Goal: Task Accomplishment & Management: Manage account settings

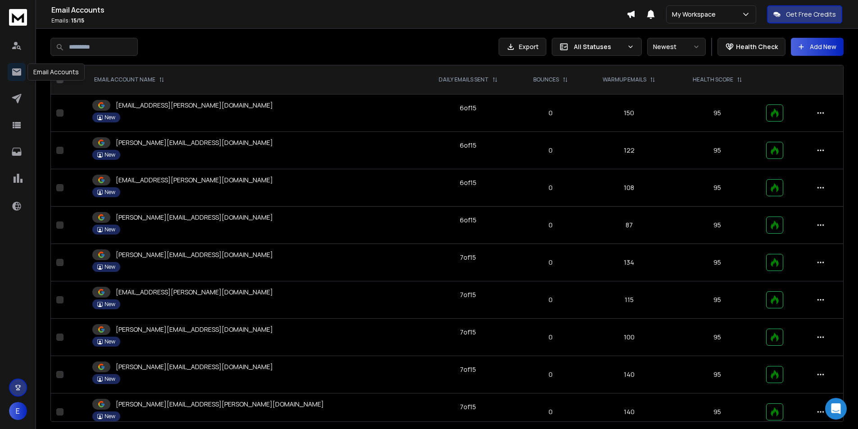
click at [14, 71] on icon at bounding box center [16, 72] width 11 height 11
click at [14, 72] on icon at bounding box center [16, 71] width 9 height 7
click at [23, 98] on link at bounding box center [17, 99] width 18 height 18
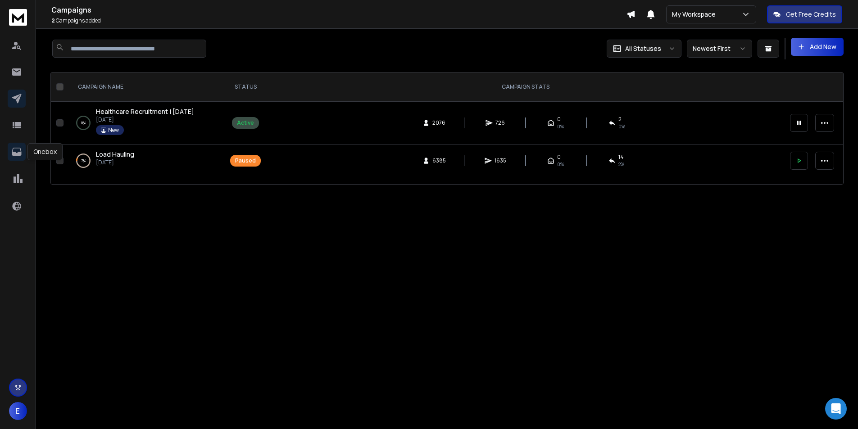
click at [20, 155] on icon at bounding box center [16, 152] width 9 height 8
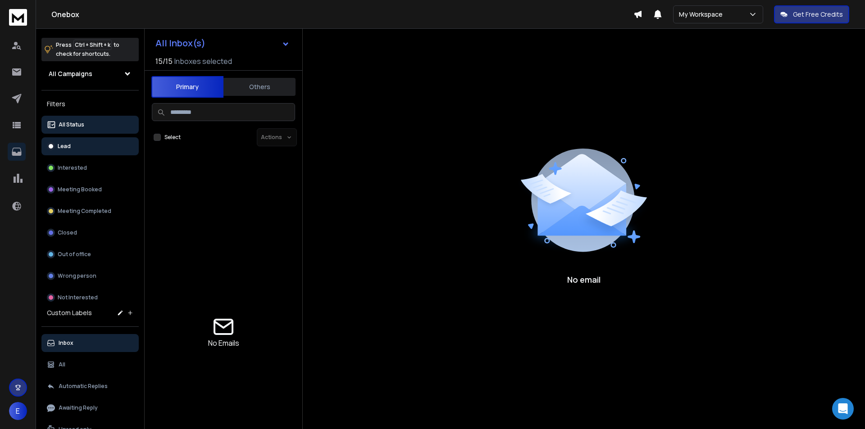
click at [83, 145] on button "Lead" at bounding box center [89, 146] width 97 height 18
click at [88, 164] on button "Interested" at bounding box center [89, 168] width 97 height 18
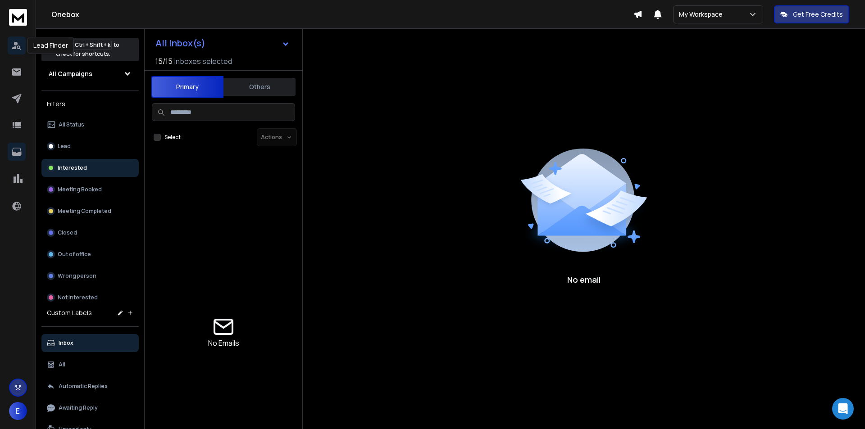
click at [21, 50] on icon at bounding box center [16, 45] width 11 height 11
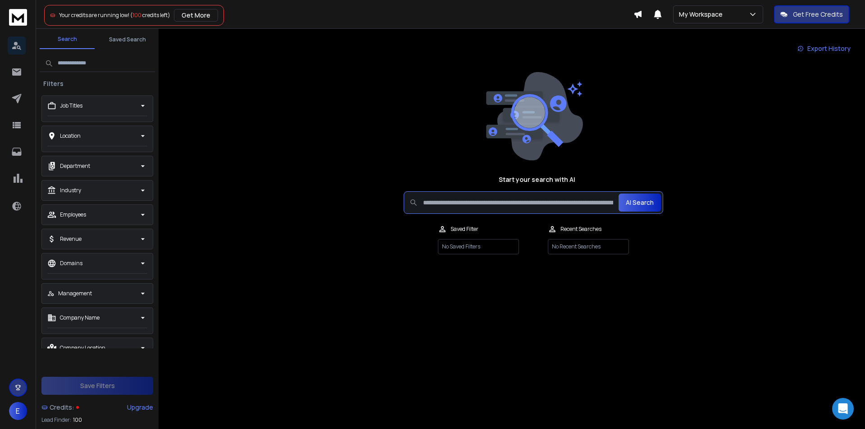
click at [18, 14] on img at bounding box center [18, 17] width 18 height 17
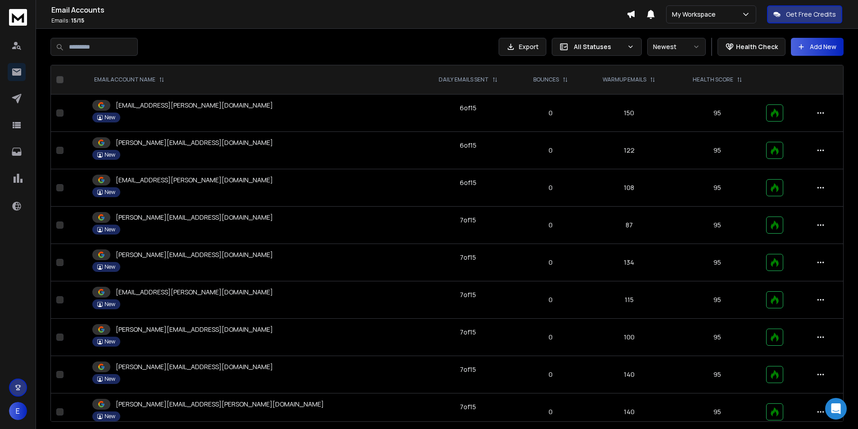
click at [614, 51] on div "All Statuses" at bounding box center [597, 47] width 90 height 18
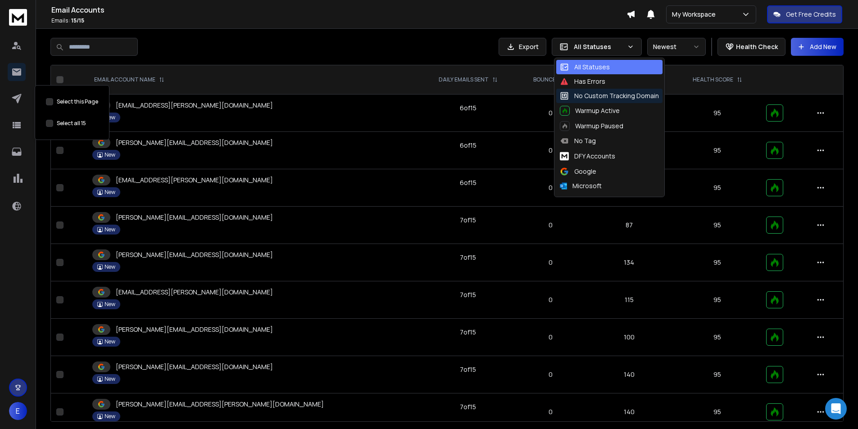
click at [64, 82] on div at bounding box center [71, 79] width 31 height 7
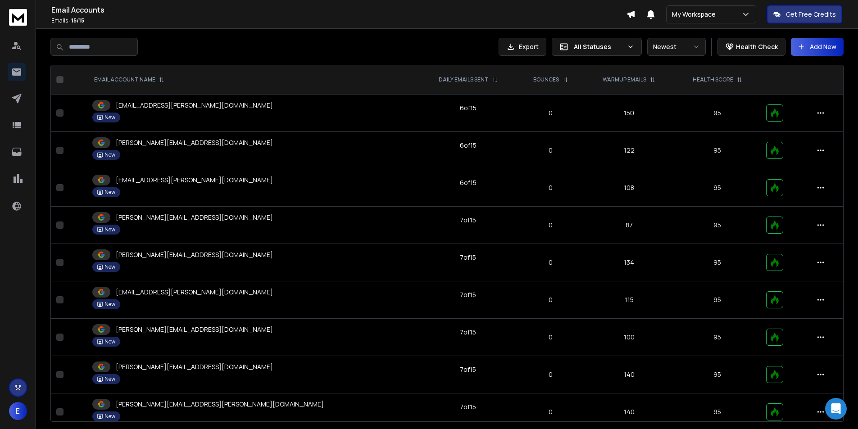
click at [59, 83] on button "button" at bounding box center [59, 79] width 7 height 7
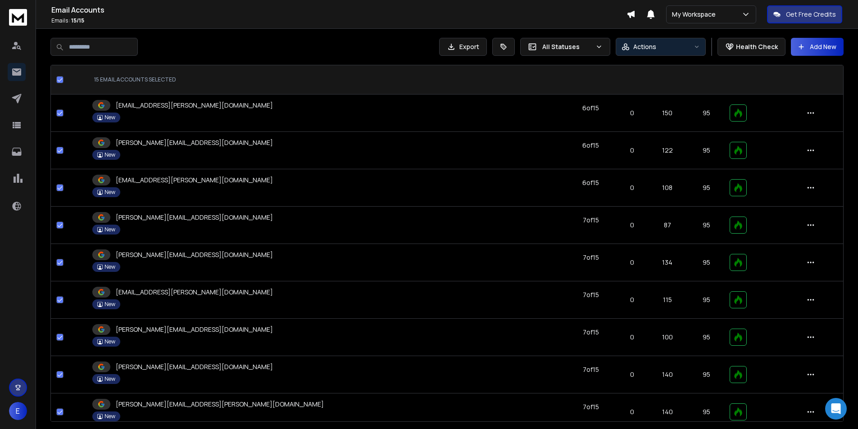
click at [637, 49] on p "Actions" at bounding box center [645, 46] width 23 height 9
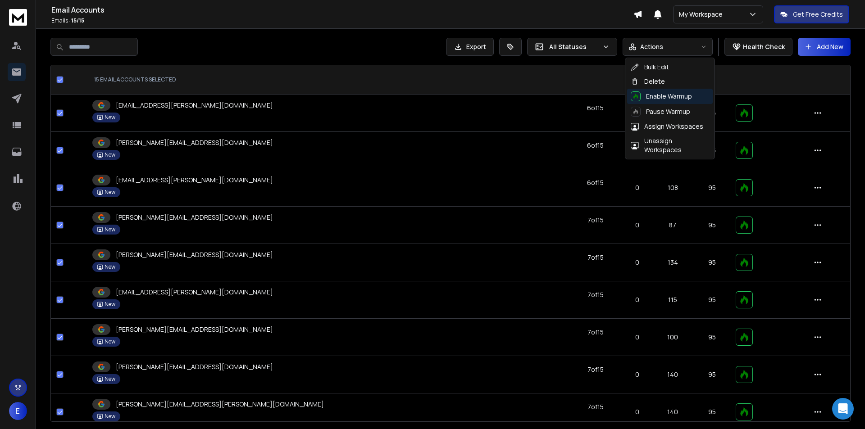
click at [658, 98] on div "Enable Warmup" at bounding box center [661, 96] width 61 height 10
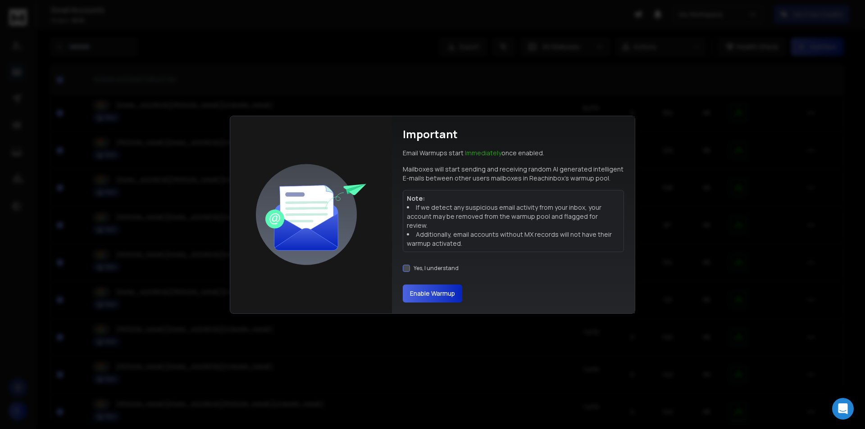
click at [630, 130] on div "Important Email Warmups start Immediately once enabled. Mailboxes will start se…" at bounding box center [513, 214] width 243 height 197
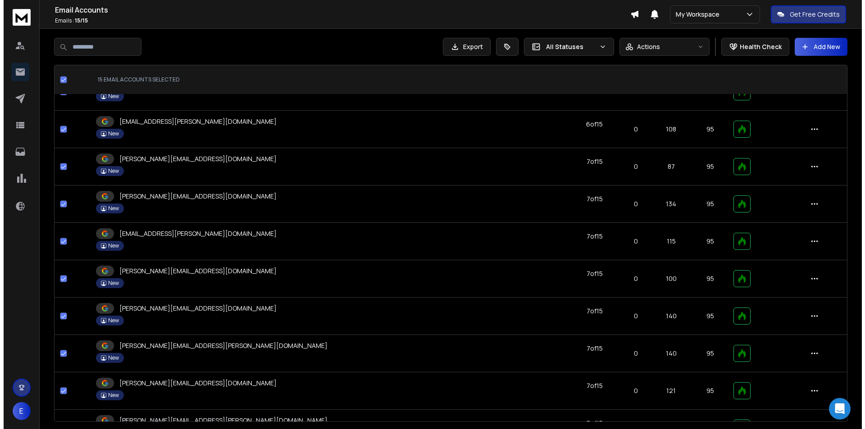
scroll to position [241, 0]
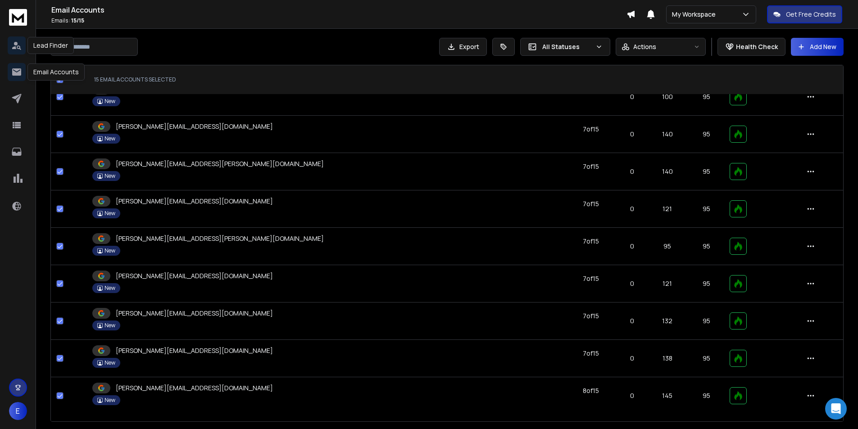
click at [16, 50] on icon at bounding box center [16, 45] width 11 height 11
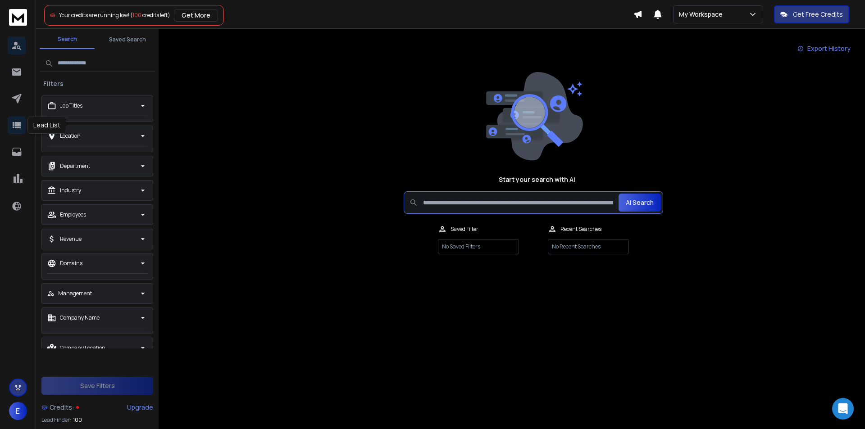
click at [20, 129] on icon at bounding box center [16, 125] width 11 height 11
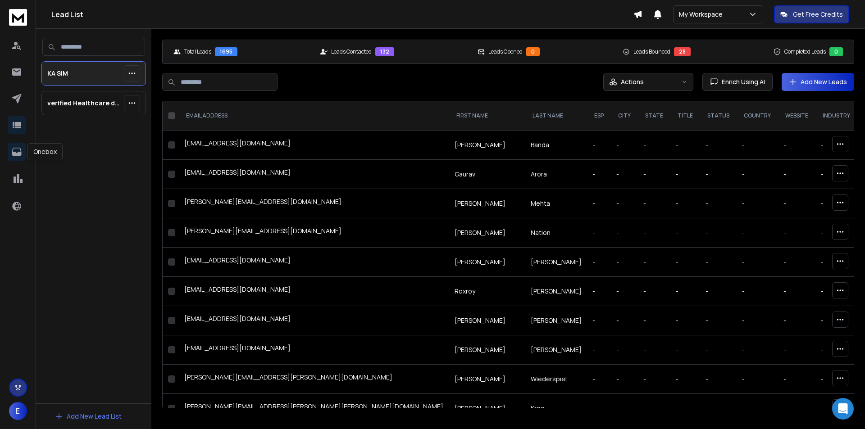
click at [19, 155] on icon at bounding box center [16, 152] width 9 height 8
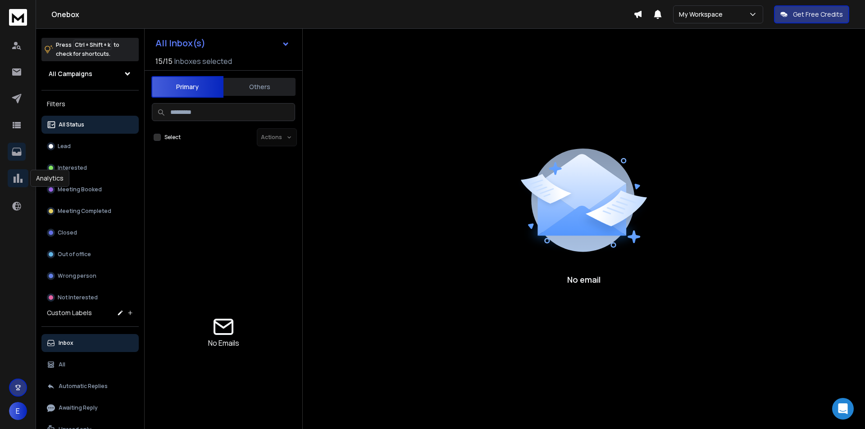
click at [13, 177] on icon at bounding box center [18, 179] width 14 height 14
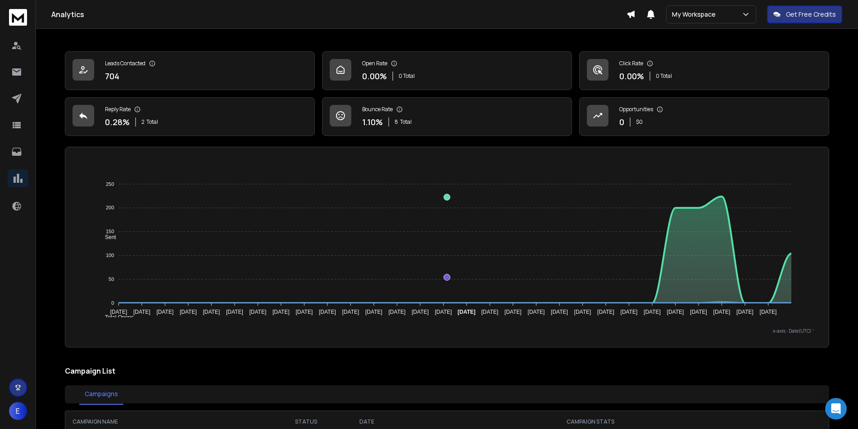
scroll to position [80, 0]
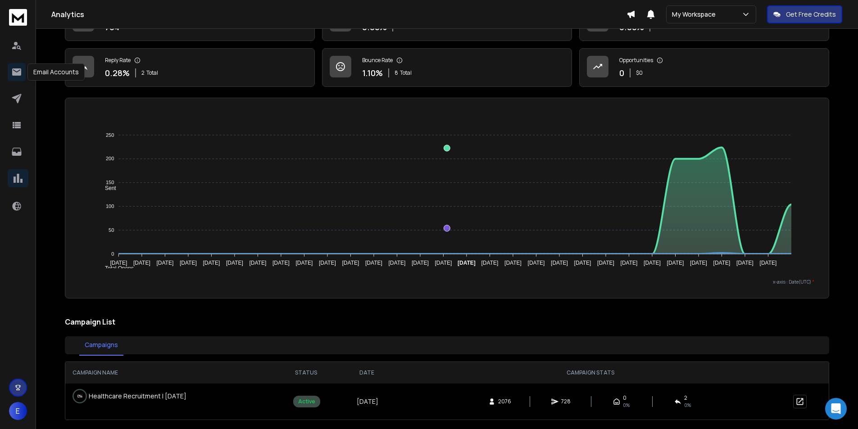
click at [15, 74] on icon at bounding box center [16, 71] width 9 height 7
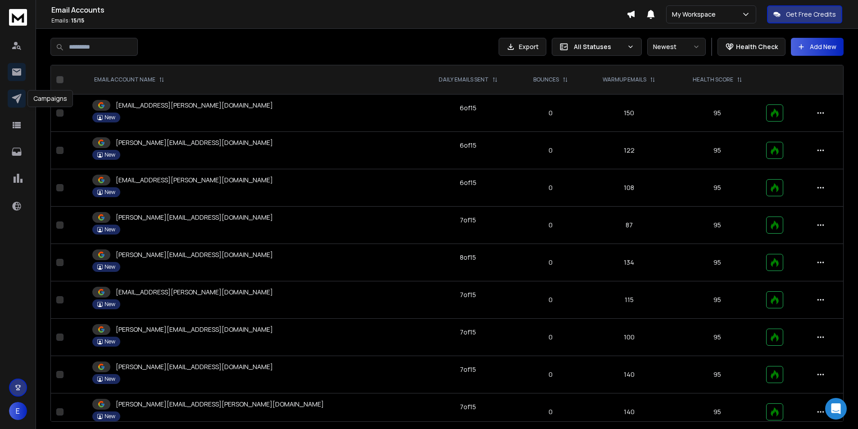
click at [15, 103] on icon at bounding box center [16, 98] width 11 height 11
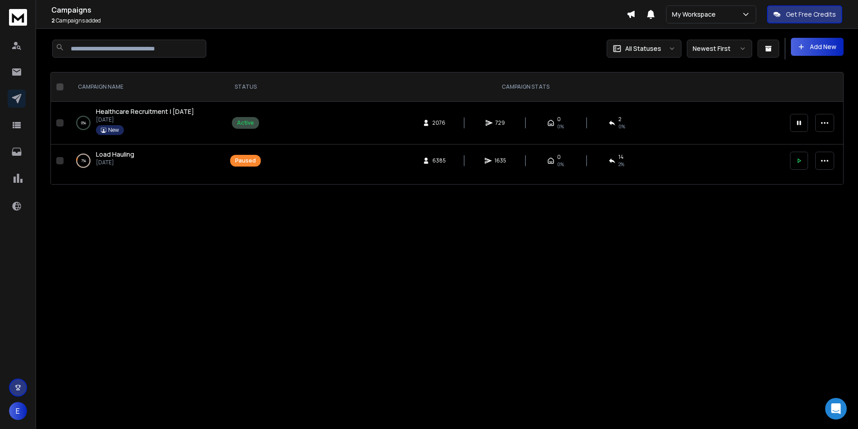
click at [498, 128] on div "2076 729 0 0% 2 0 %" at bounding box center [525, 123] width 225 height 14
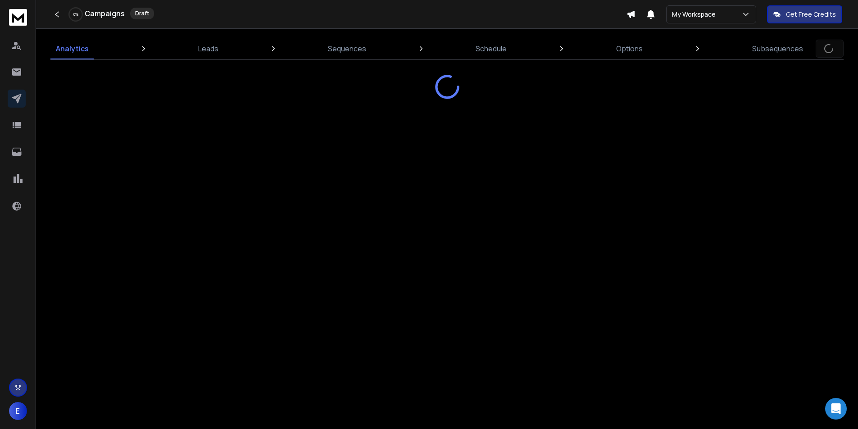
click at [501, 123] on div at bounding box center [447, 287] width 786 height 429
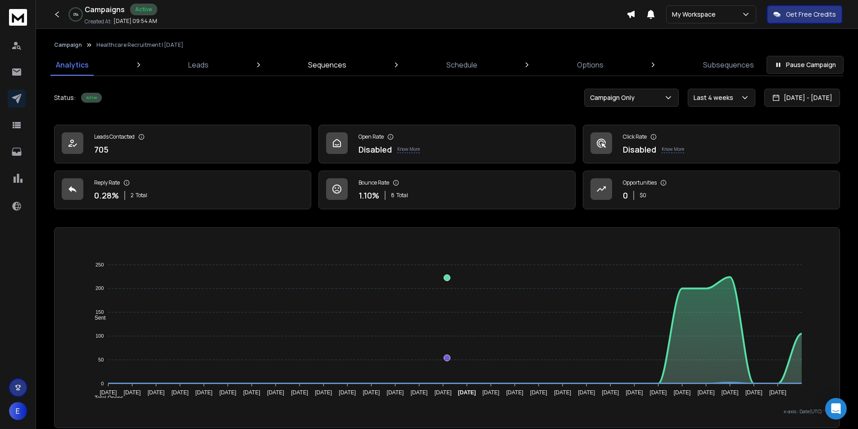
click at [328, 69] on p "Sequences" at bounding box center [327, 64] width 38 height 11
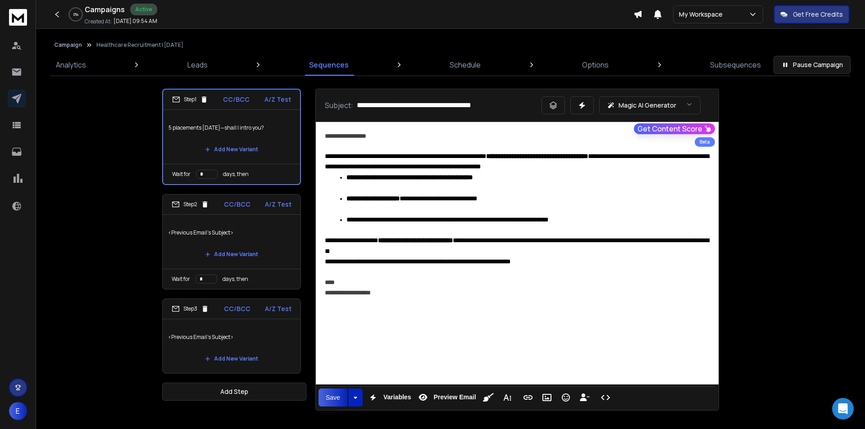
click at [249, 331] on p "<Previous Email's Subject>" at bounding box center [231, 337] width 127 height 25
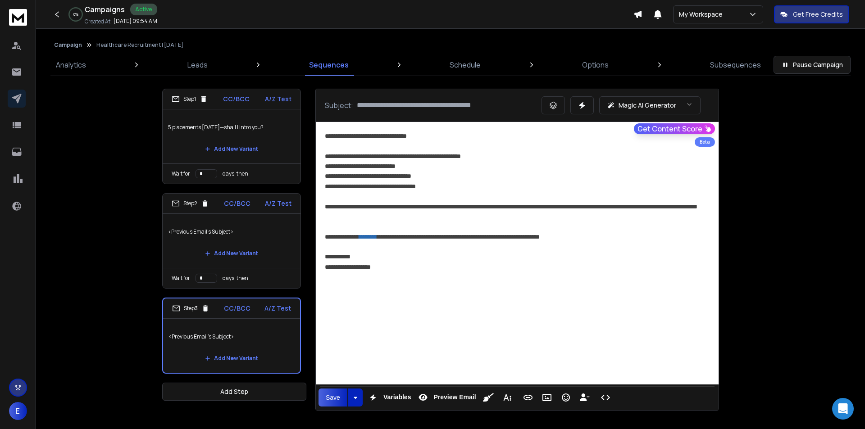
click at [326, 267] on div "**********" at bounding box center [517, 267] width 385 height 10
